Goal: Communication & Community: Answer question/provide support

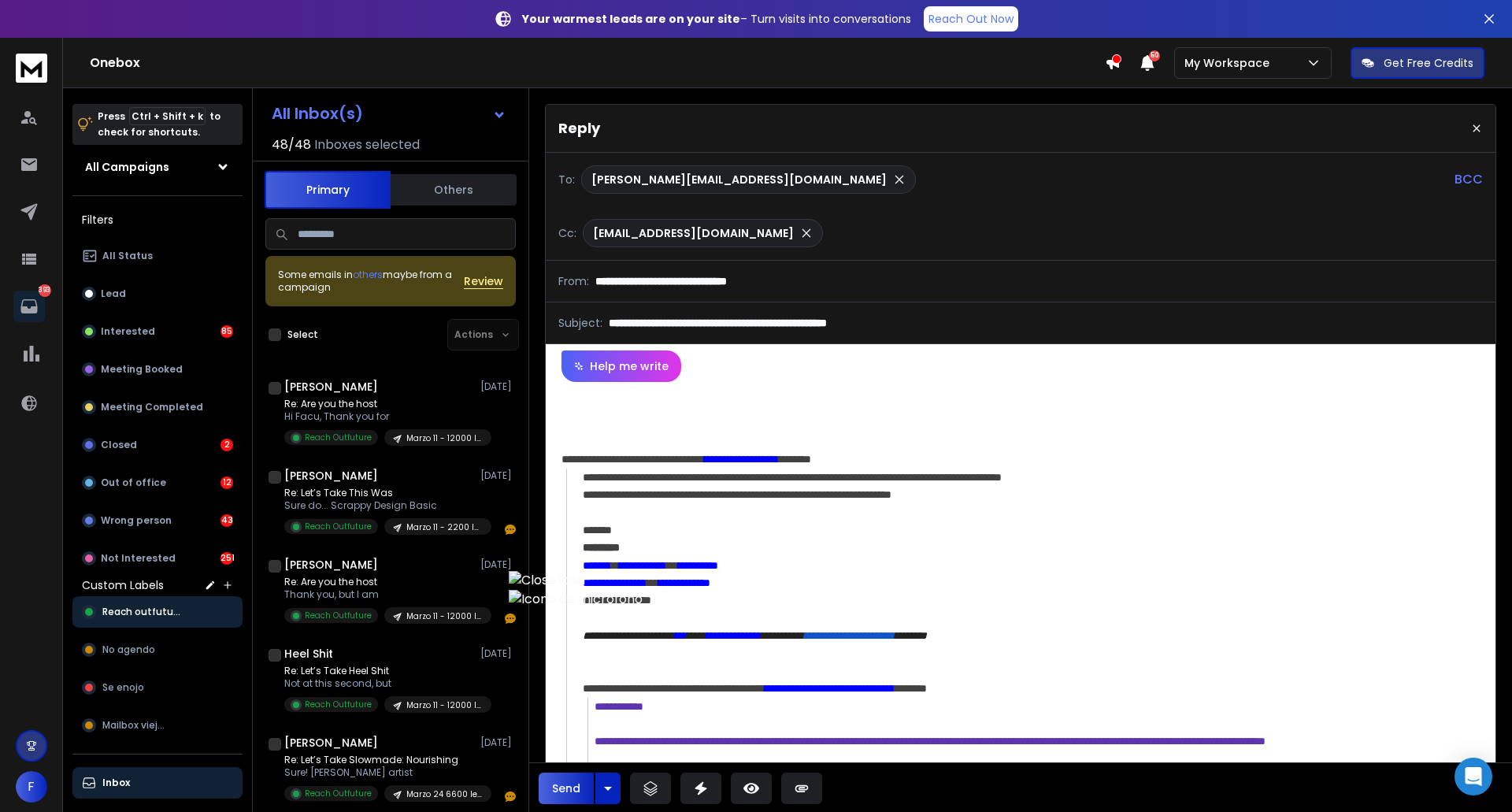
scroll to position [315, 0]
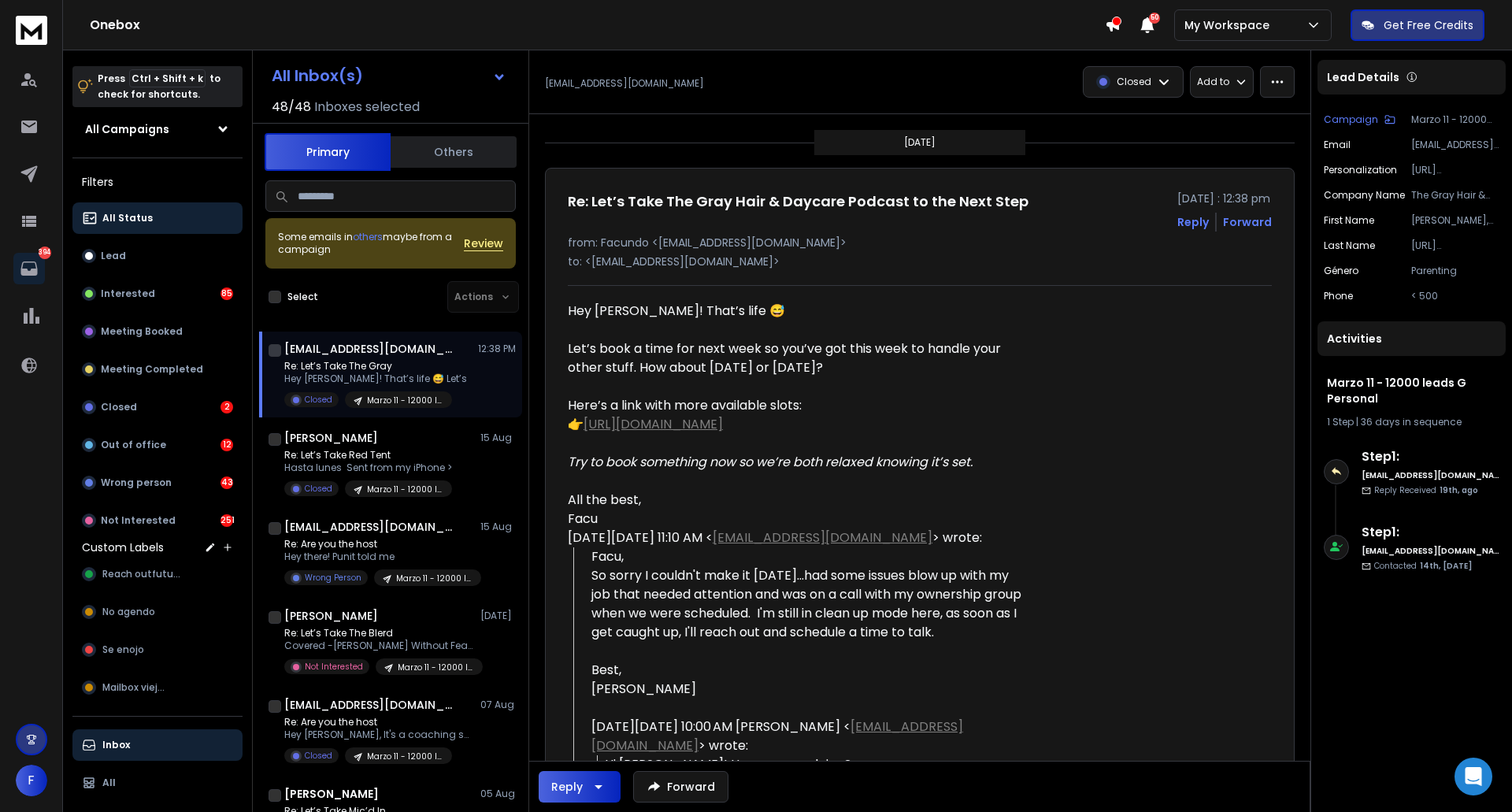
click at [358, 196] on input at bounding box center [391, 196] width 251 height 32
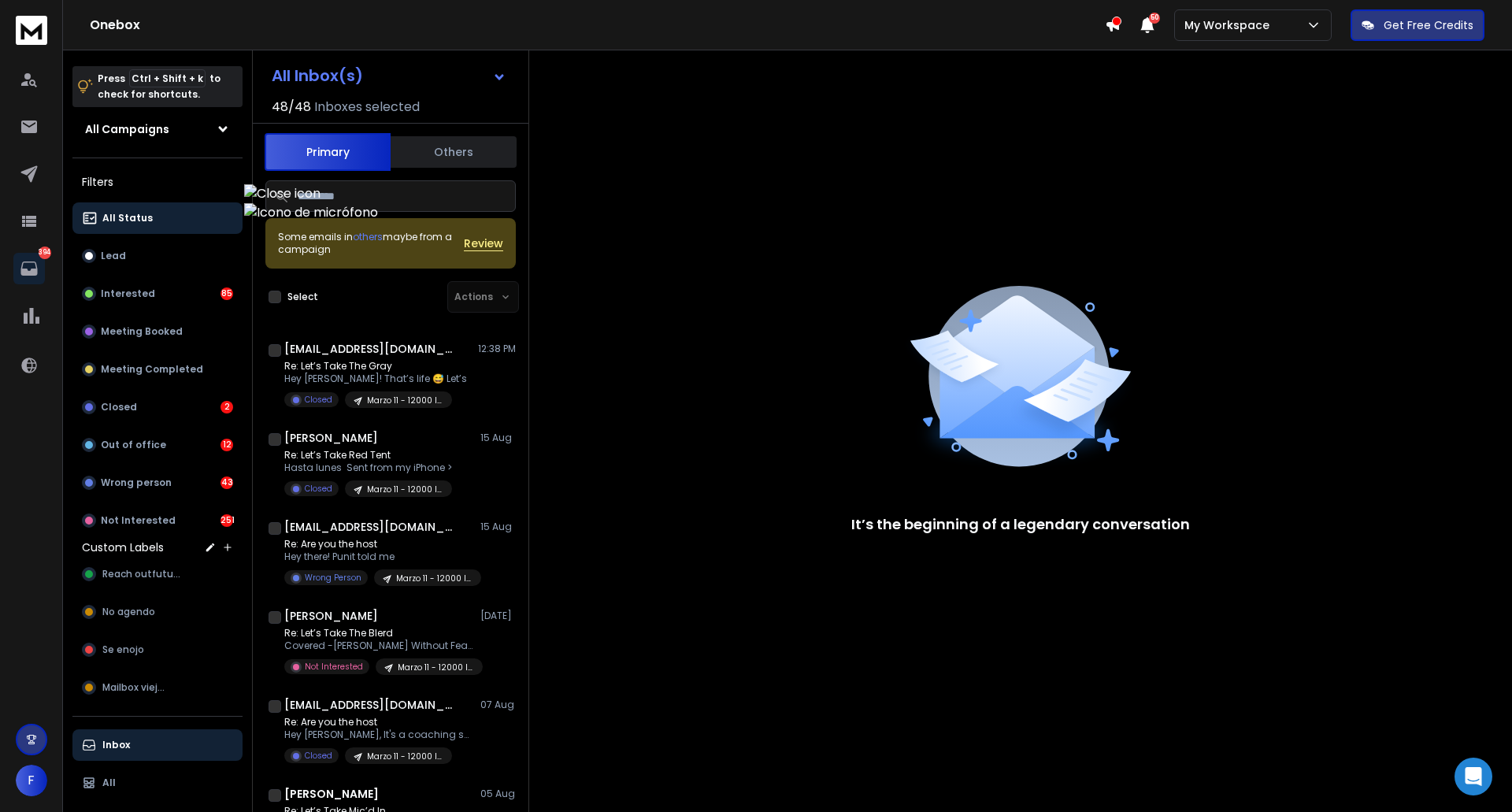
click at [336, 208] on input at bounding box center [391, 196] width 251 height 32
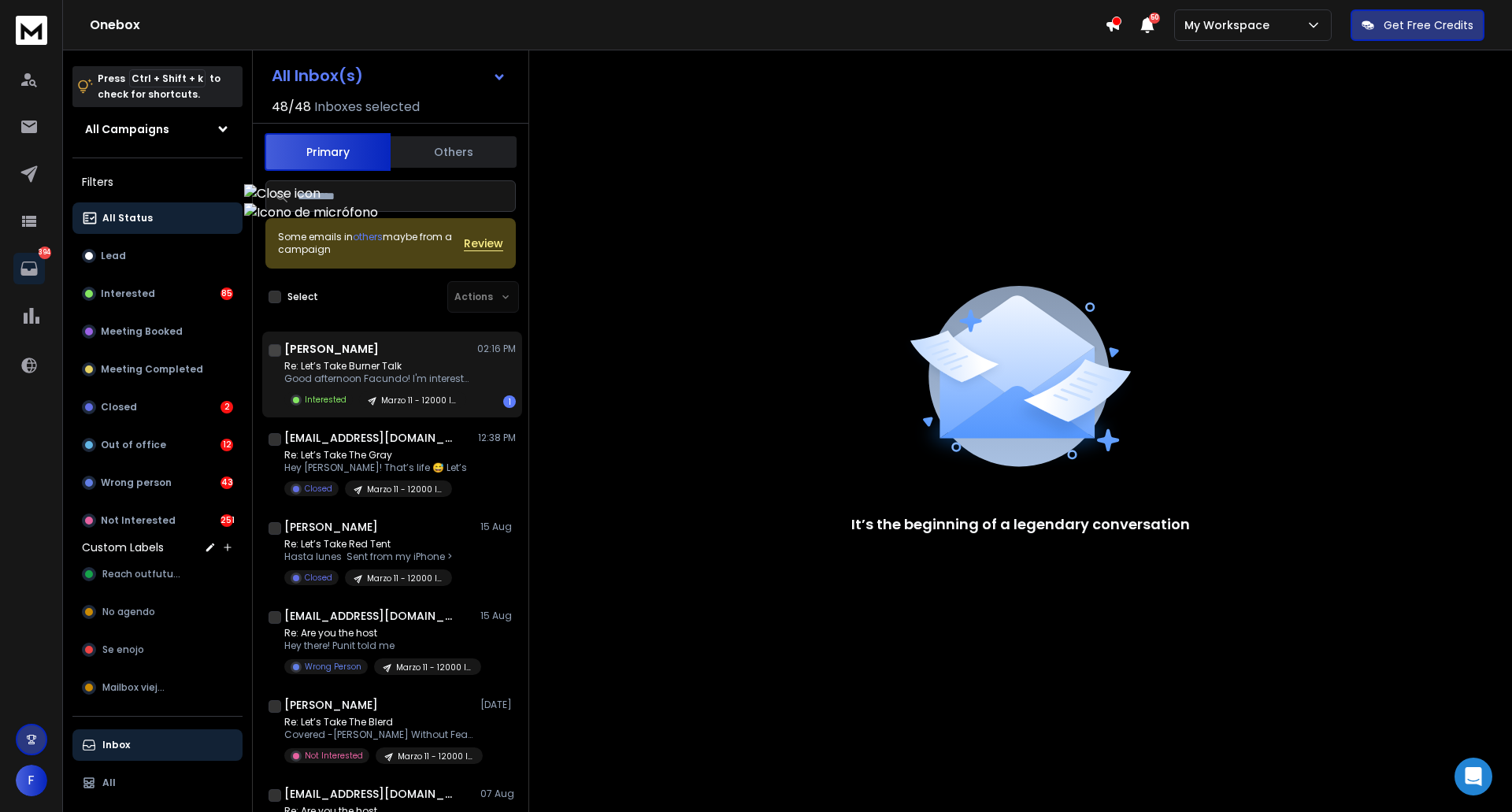
click at [481, 370] on div "Re: Let’s Take Burner Talk Good afternoon Facundo! I'm interested. Interested M…" at bounding box center [400, 384] width 232 height 48
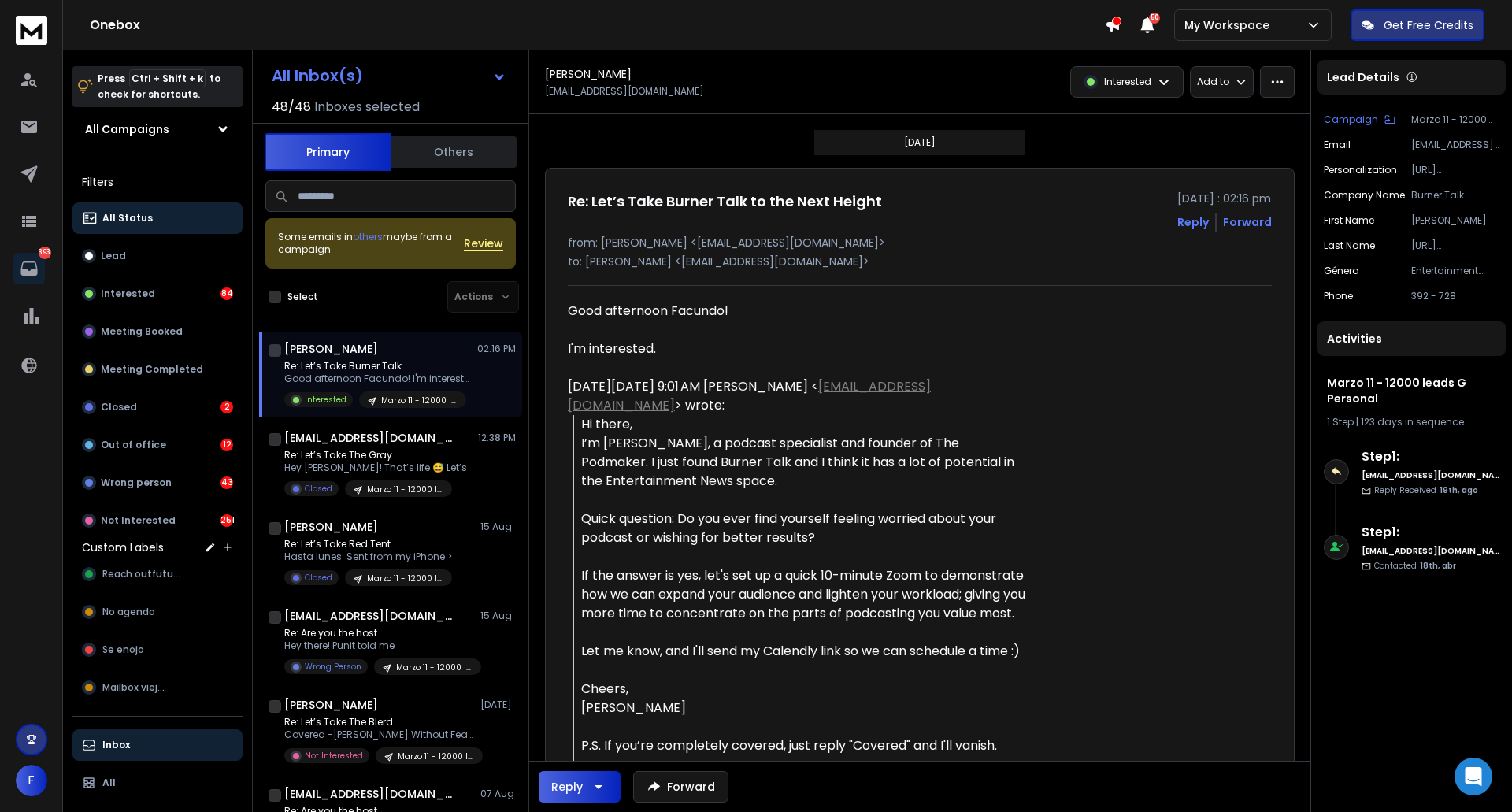
click at [566, 789] on div "Reply" at bounding box center [567, 787] width 32 height 16
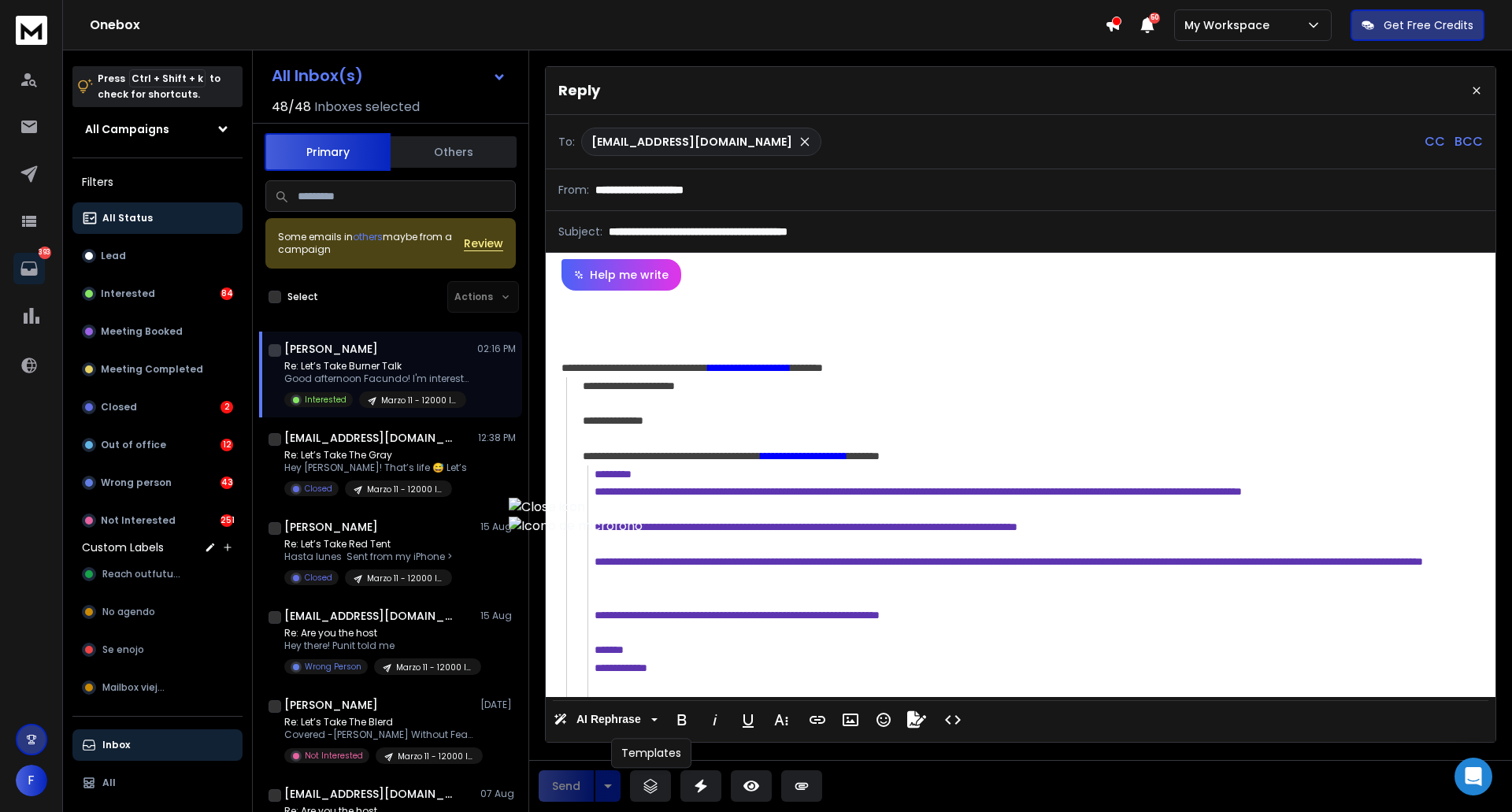
click at [663, 782] on button at bounding box center [650, 786] width 41 height 32
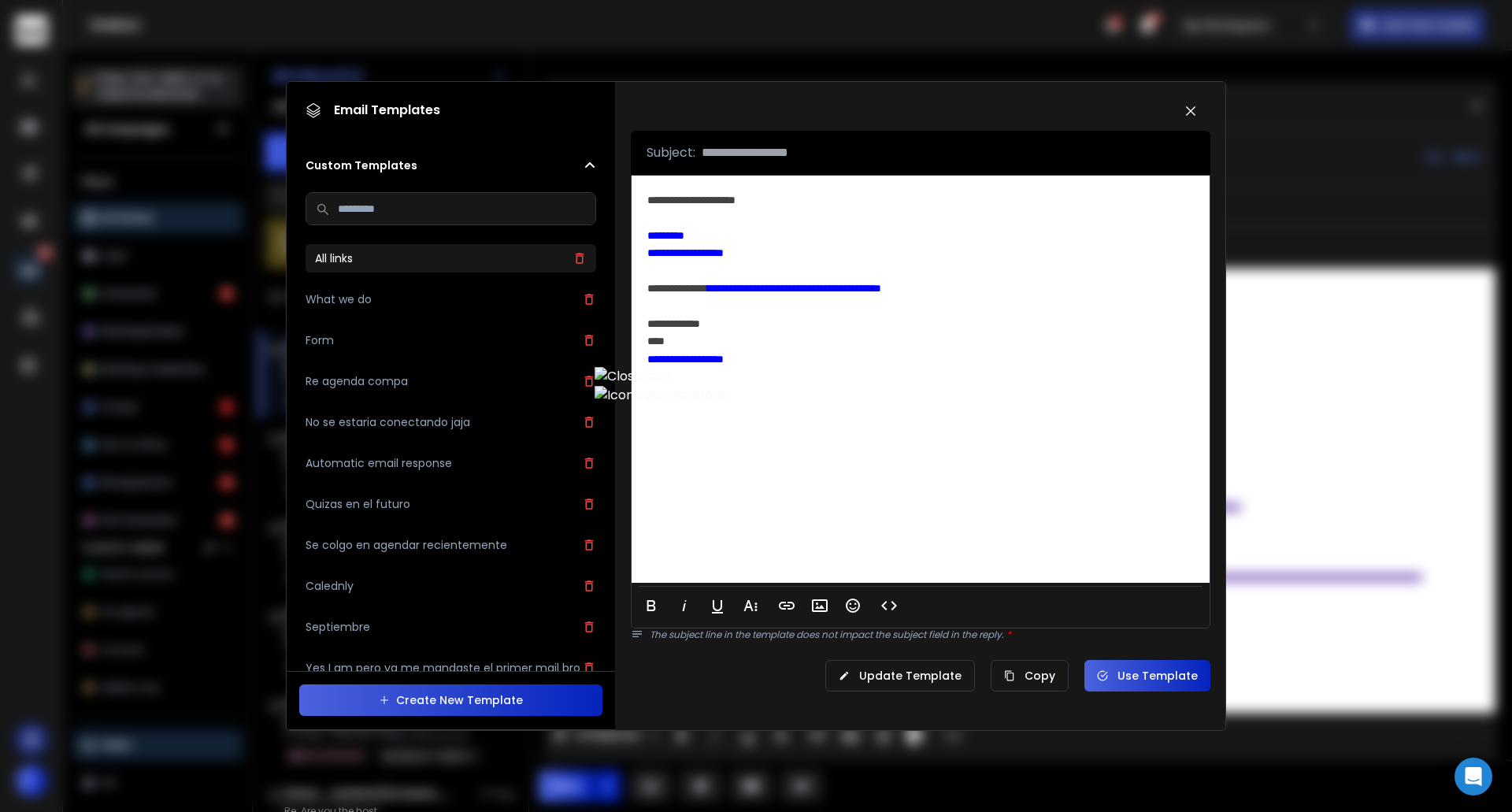
click at [336, 266] on h3 "Calednly" at bounding box center [334, 259] width 38 height 16
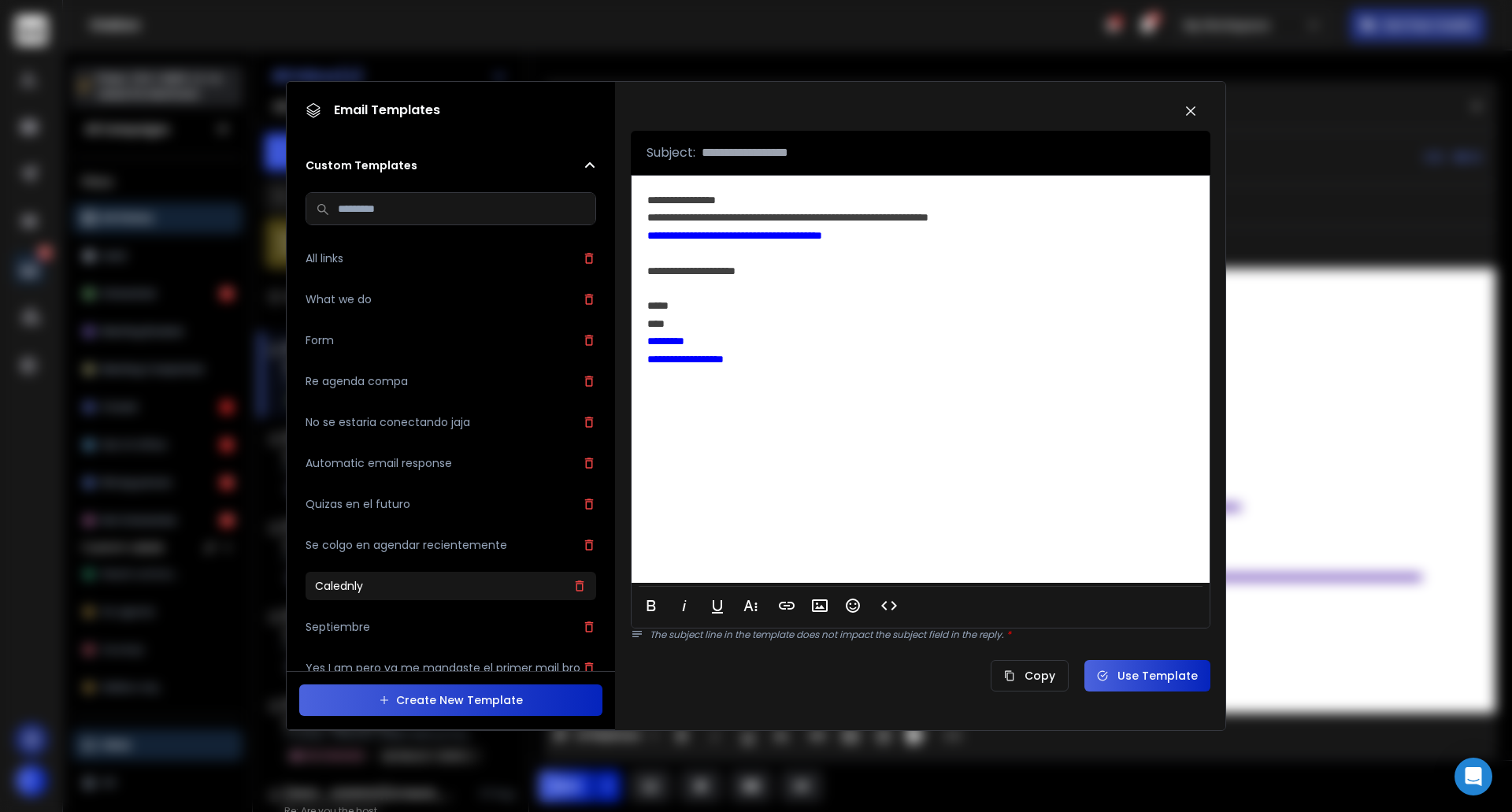
click at [1161, 675] on button "Use Template" at bounding box center [1147, 676] width 126 height 32
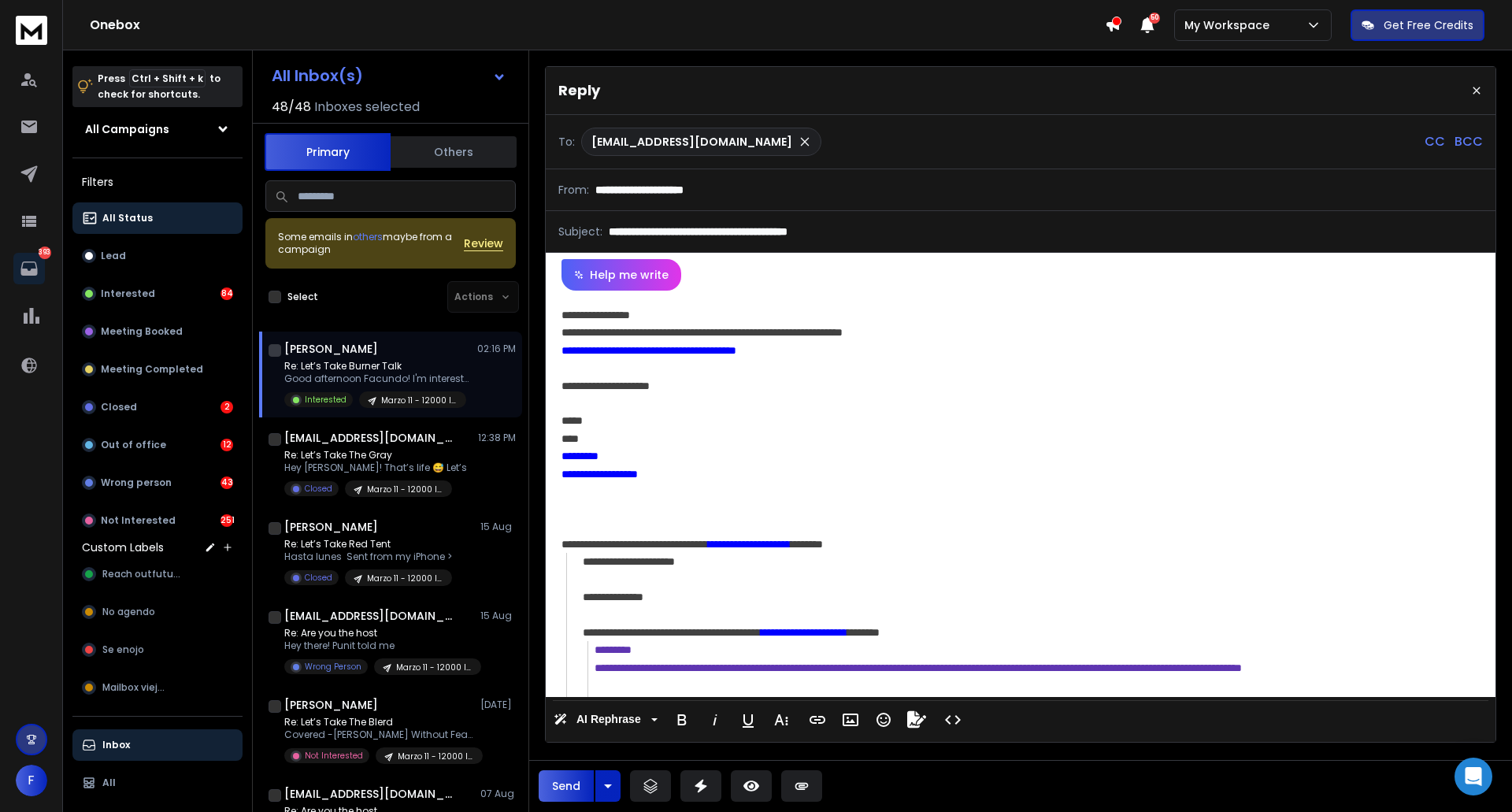
click at [630, 314] on div "**********" at bounding box center [1012, 315] width 901 height 17
click at [441, 393] on div "Marzo 11 - 12000 leads G Personal" at bounding box center [413, 400] width 107 height 17
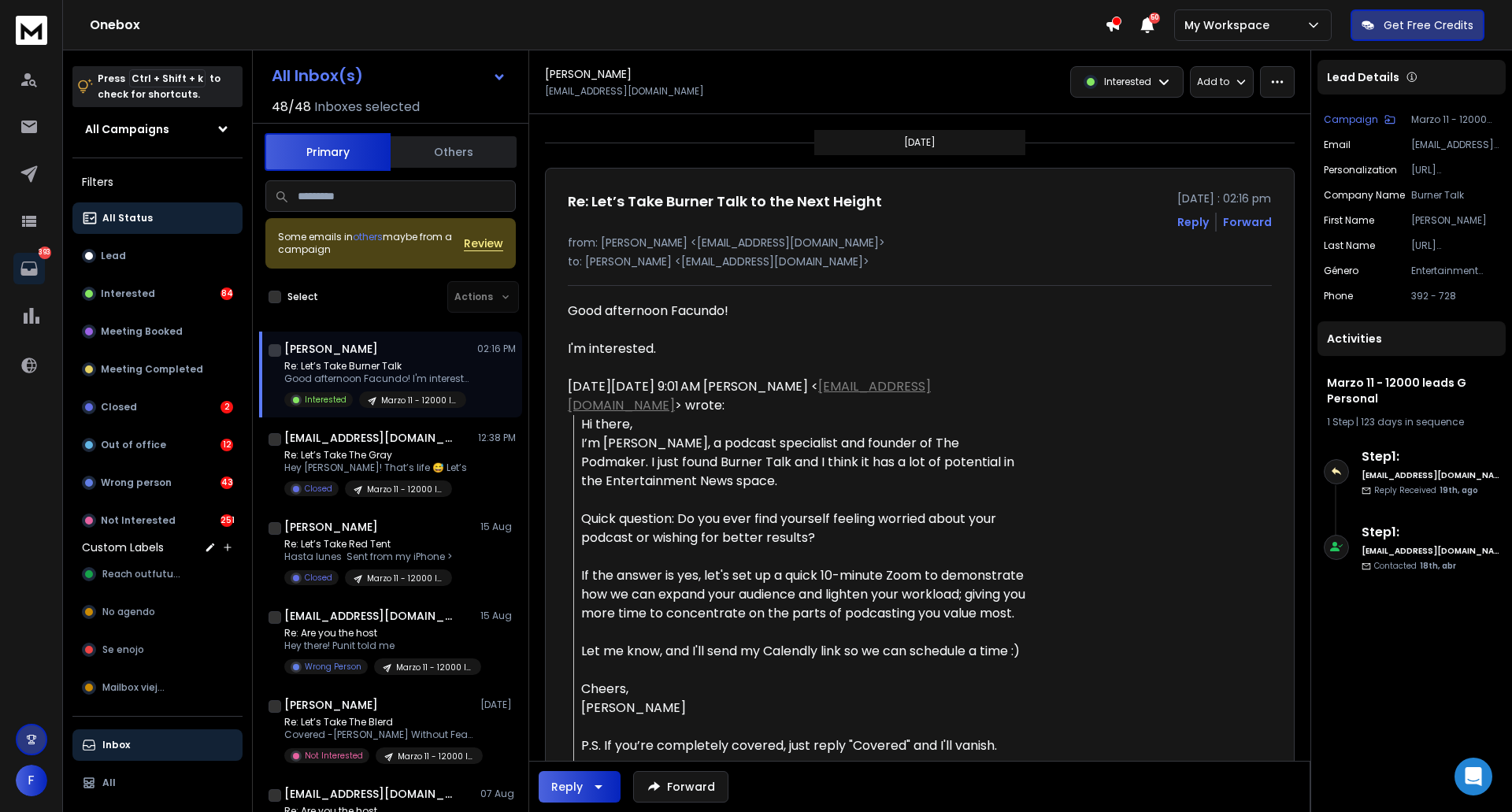
click at [568, 788] on div "Reply" at bounding box center [567, 787] width 32 height 16
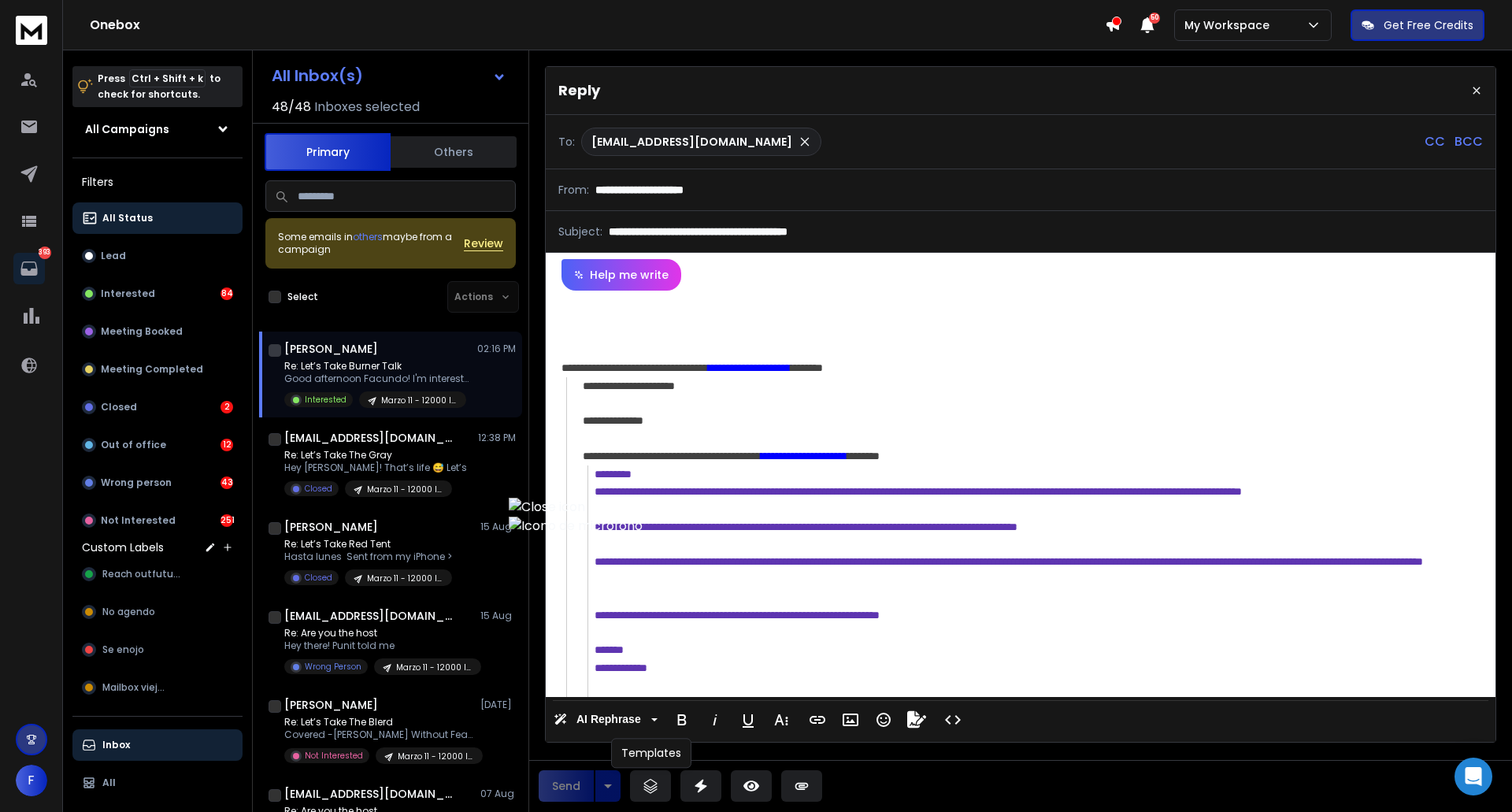
click at [655, 782] on icon at bounding box center [650, 784] width 13 height 9
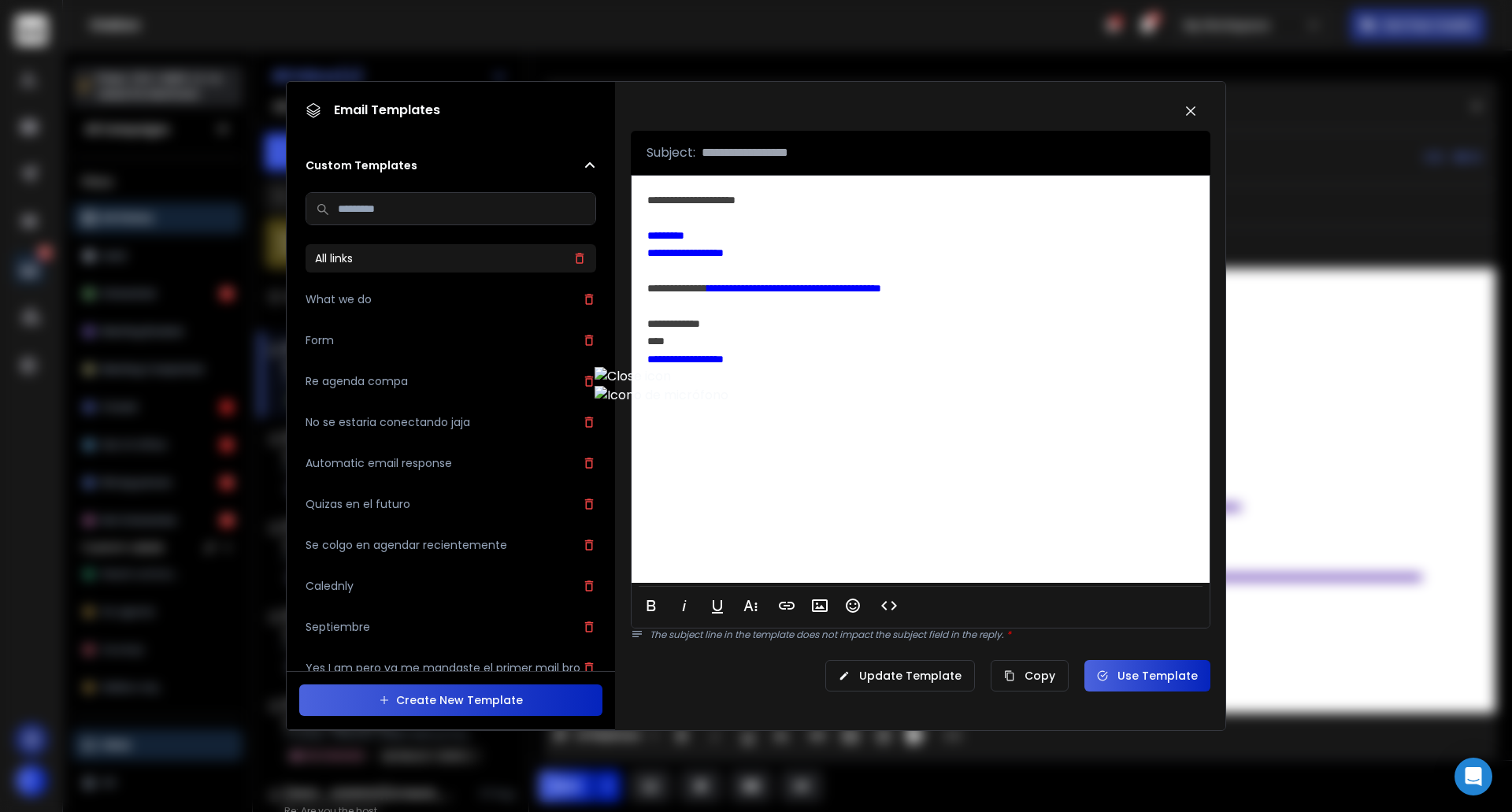
click at [352, 266] on h3 "Calednly" at bounding box center [334, 259] width 38 height 16
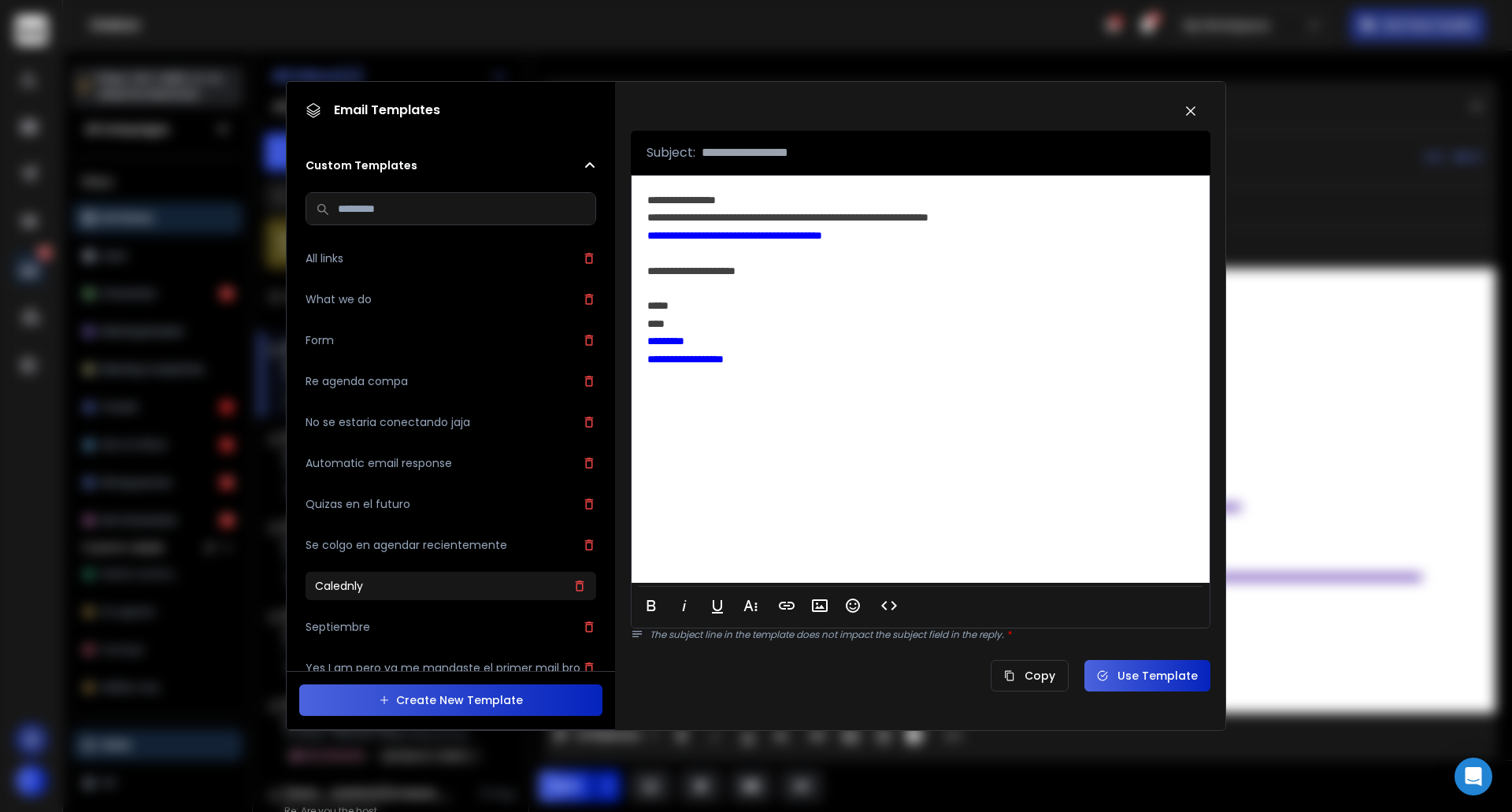
click at [1136, 676] on button "Use Template" at bounding box center [1147, 676] width 126 height 32
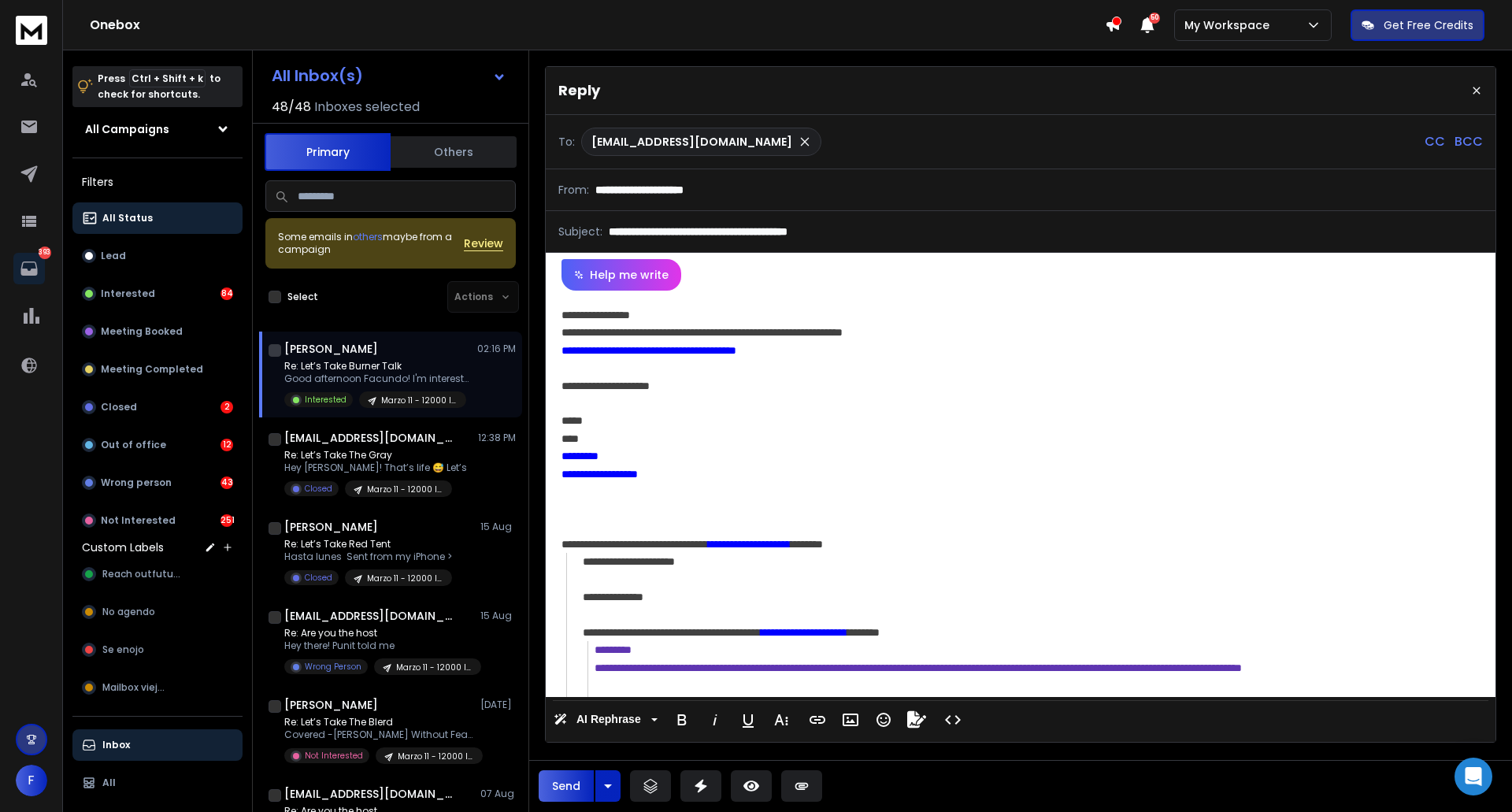
click at [635, 313] on div "**********" at bounding box center [1012, 315] width 901 height 17
drag, startPoint x: 565, startPoint y: 784, endPoint x: 575, endPoint y: 768, distance: 18.9
click at [565, 784] on button "Send" at bounding box center [567, 786] width 55 height 32
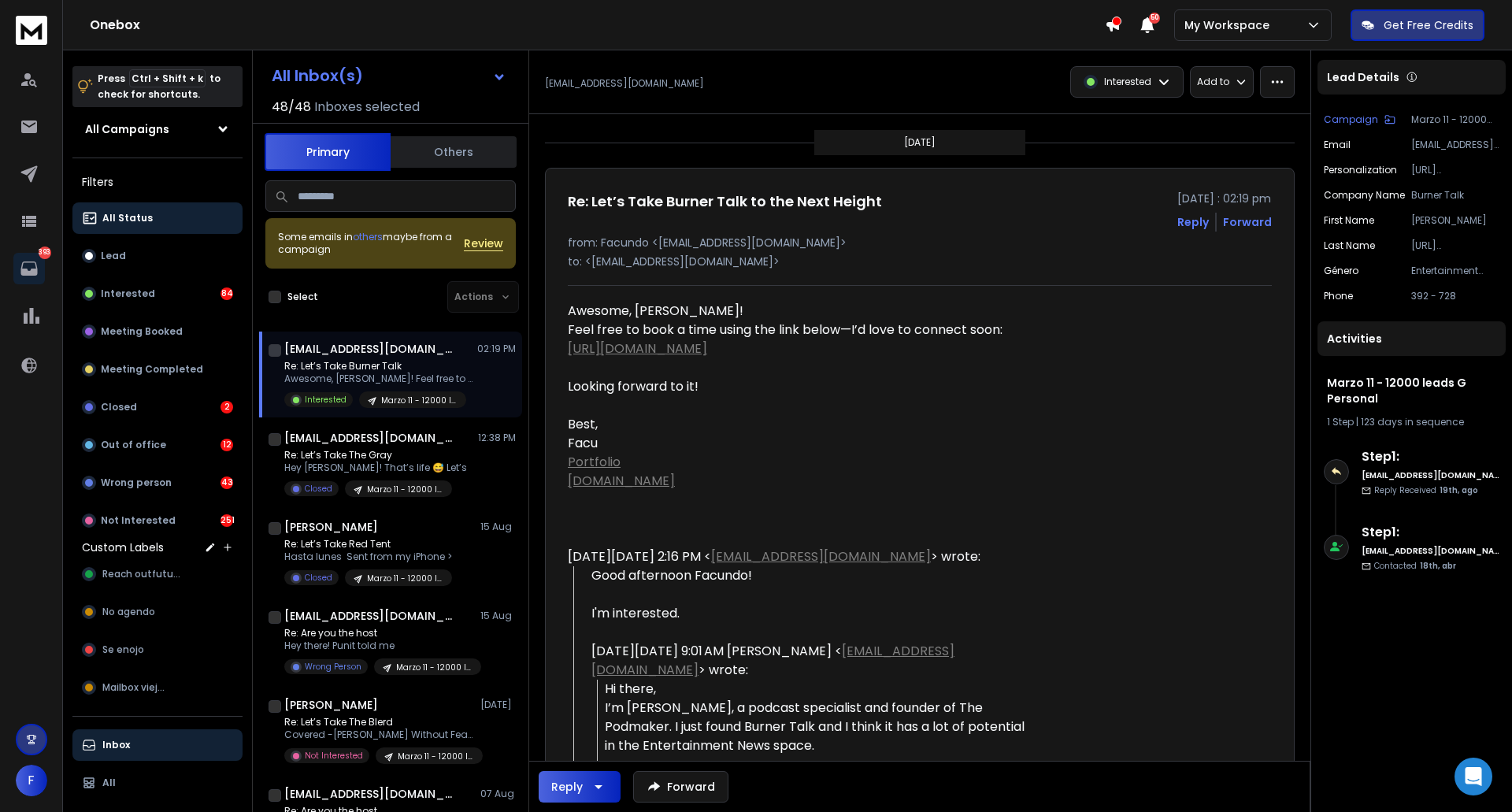
click at [1269, 73] on button "button" at bounding box center [1277, 82] width 35 height 32
click at [1164, 86] on icon at bounding box center [1164, 82] width 13 height 13
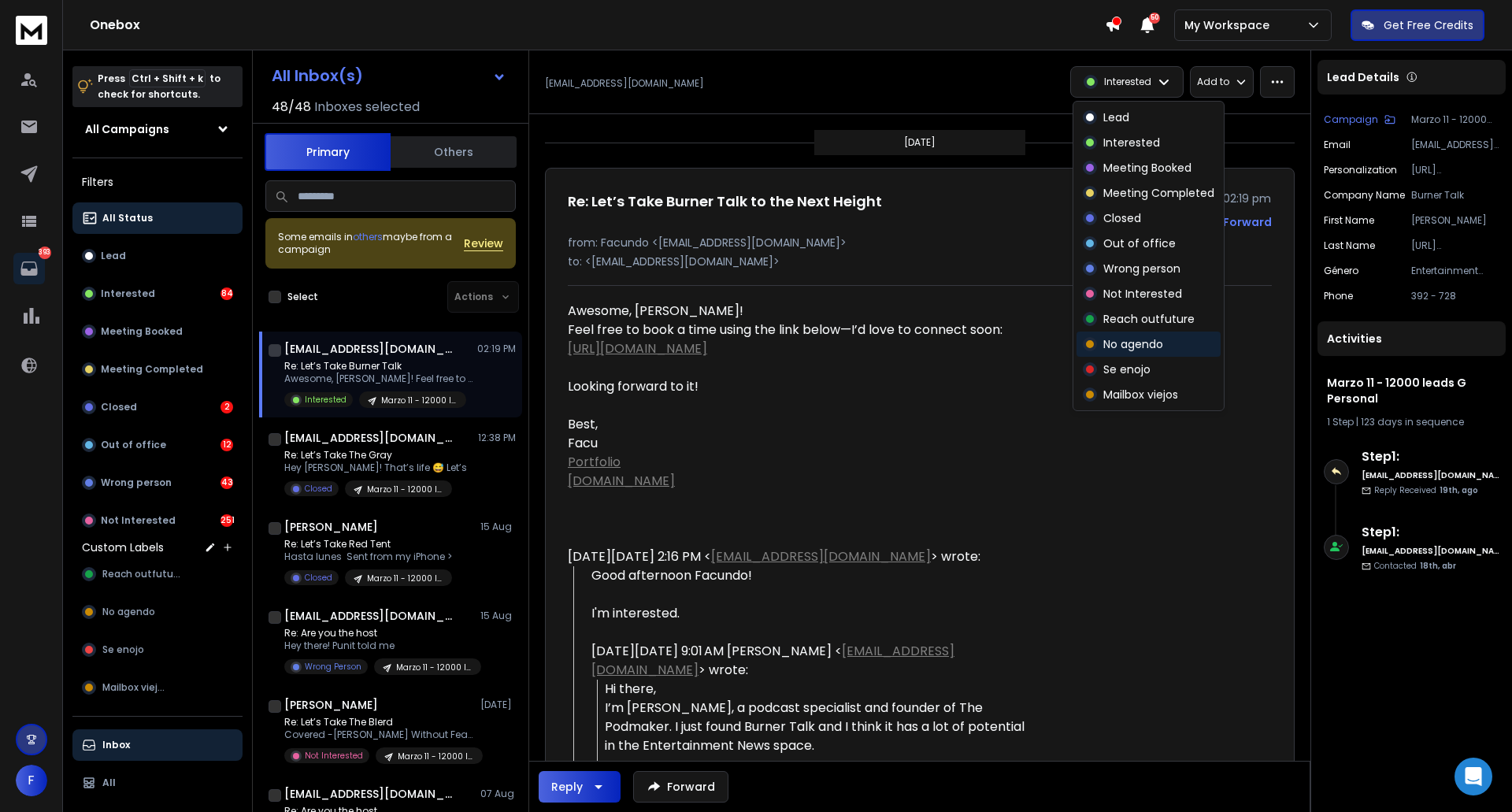
click at [1146, 341] on p "No agendo" at bounding box center [1133, 345] width 60 height 16
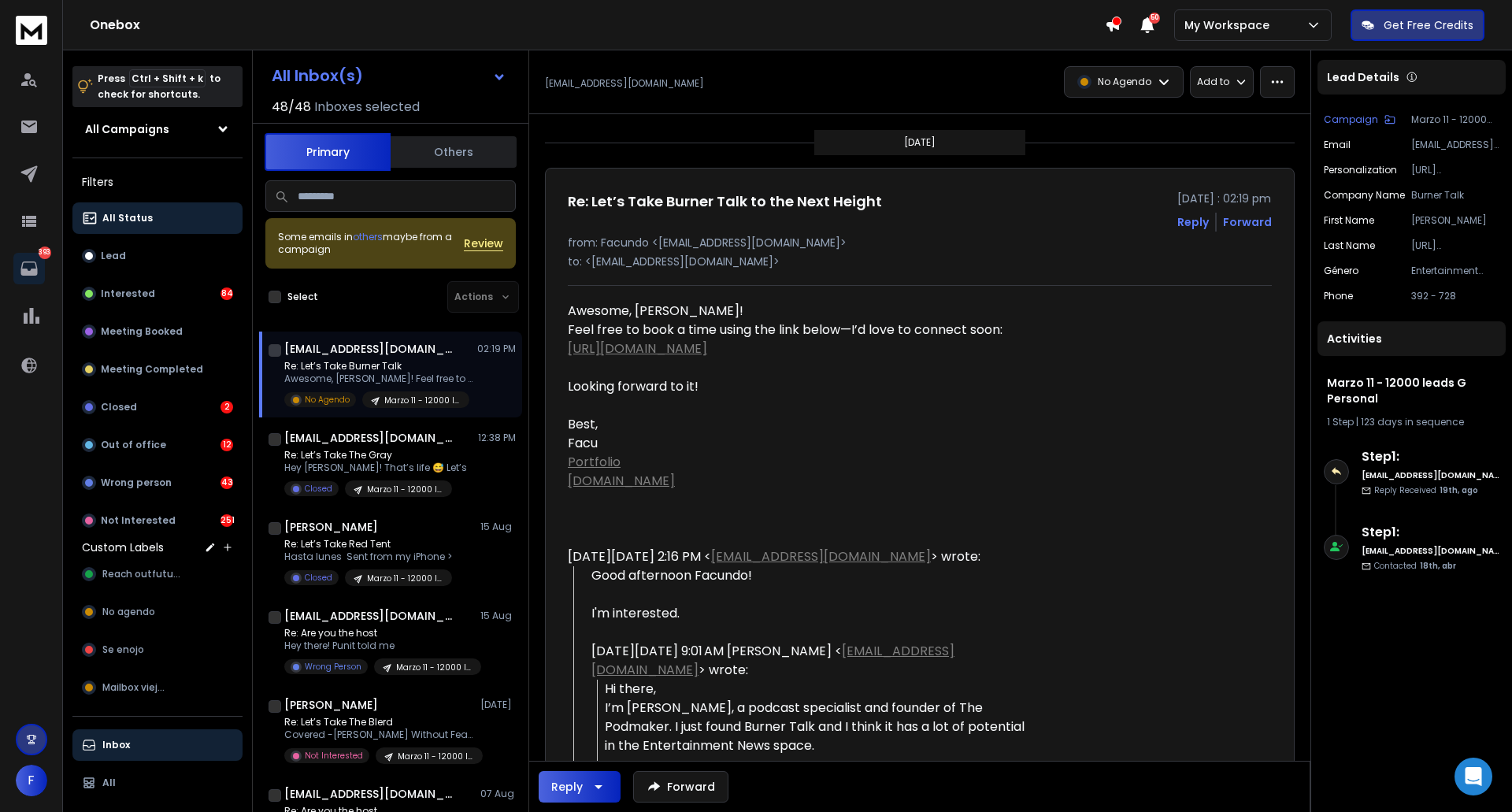
drag, startPoint x: 719, startPoint y: 466, endPoint x: 560, endPoint y: 315, distance: 219.3
click at [561, 311] on div "Re: Let’s Take Burner Talk to the Next Height [DATE] : 02:19 pm Reply Forward f…" at bounding box center [919, 669] width 749 height 1001
copy div "Awesome, [PERSON_NAME]! Feel free to book a time using the link below—I’d love …"
drag, startPoint x: 757, startPoint y: 471, endPoint x: 633, endPoint y: 393, distance: 146.5
click at [759, 471] on div "Awesome, [PERSON_NAME]! Feel free to book a time using the link below—I’d love …" at bounding box center [804, 724] width 473 height 844
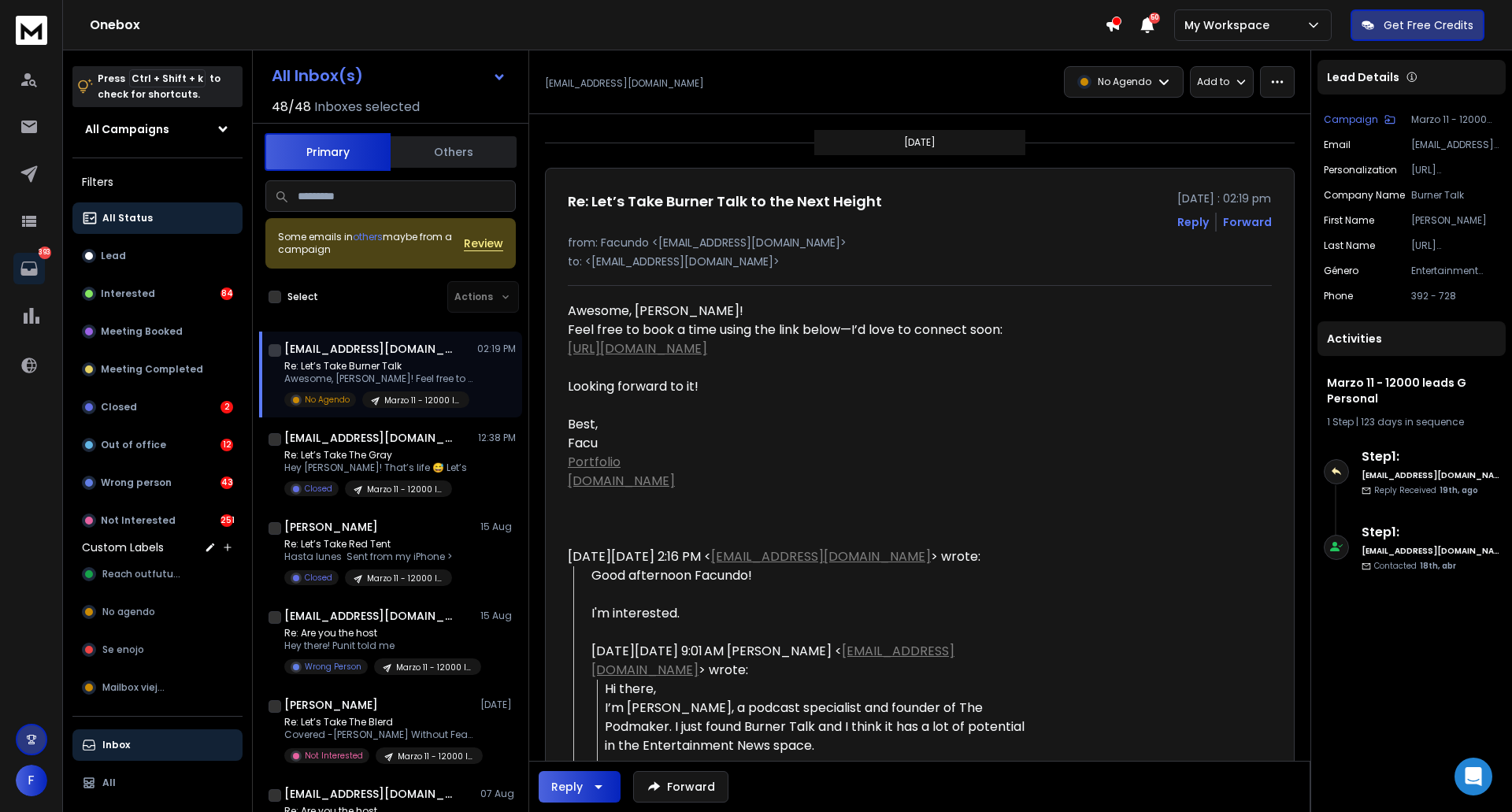
click at [316, 192] on input at bounding box center [391, 196] width 251 height 32
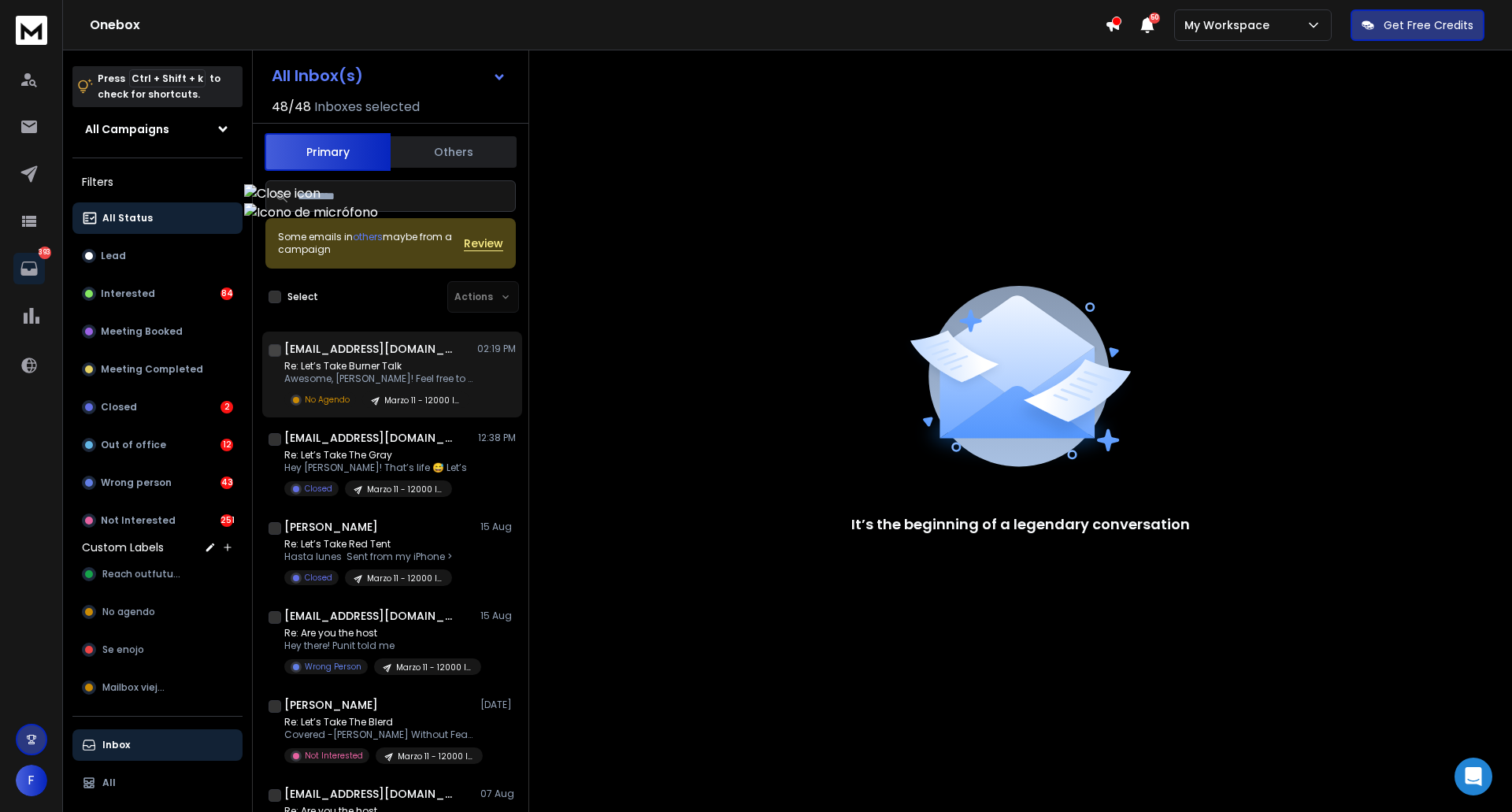
click at [388, 362] on p "Re: Let’s Take Burner Talk" at bounding box center [379, 367] width 189 height 13
